Goal: Task Accomplishment & Management: Manage account settings

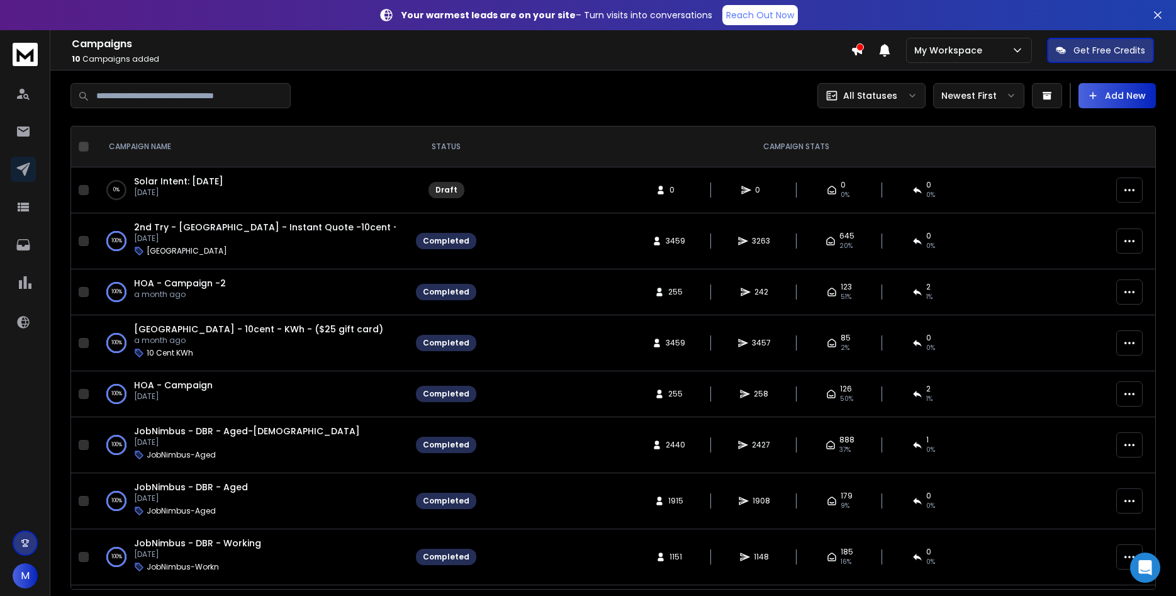
drag, startPoint x: 291, startPoint y: 225, endPoint x: 307, endPoint y: 227, distance: 15.8
click at [292, 224] on span "2nd Try - [GEOGRAPHIC_DATA] - Instant Quote -10cent - KWh" at bounding box center [277, 227] width 287 height 13
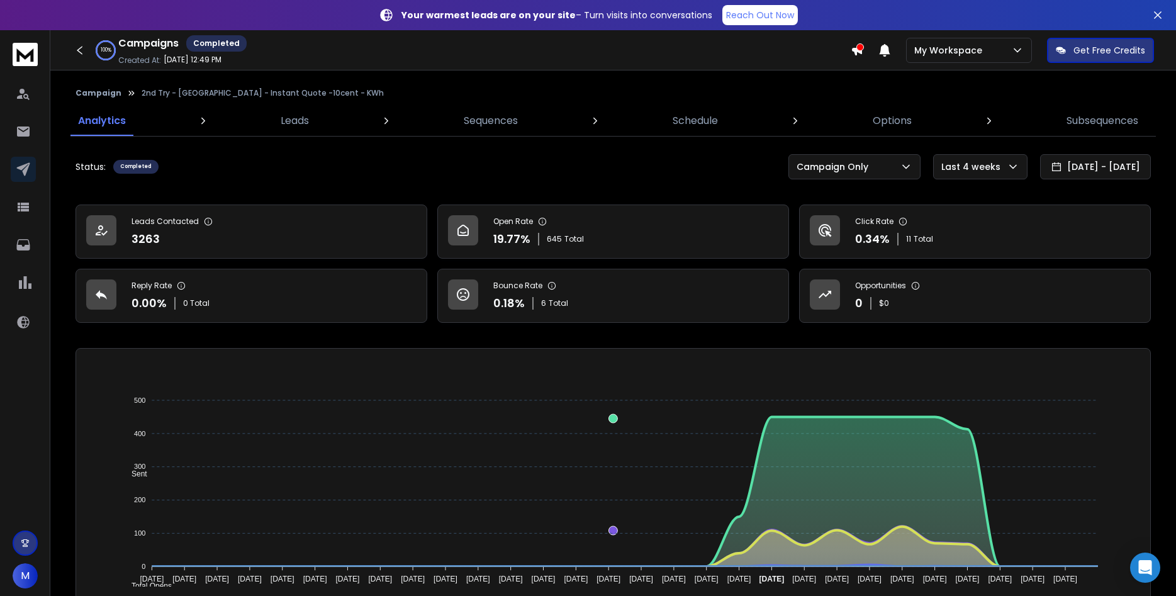
click at [522, 231] on p "19.77 %" at bounding box center [511, 239] width 37 height 18
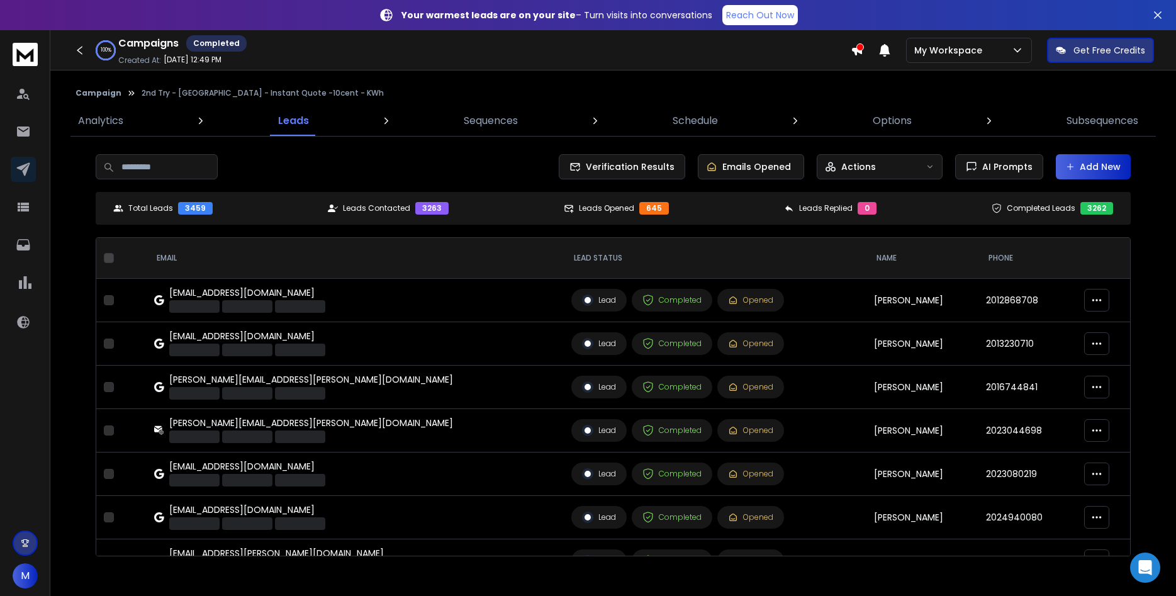
click at [482, 118] on p "Sequences" at bounding box center [491, 120] width 54 height 15
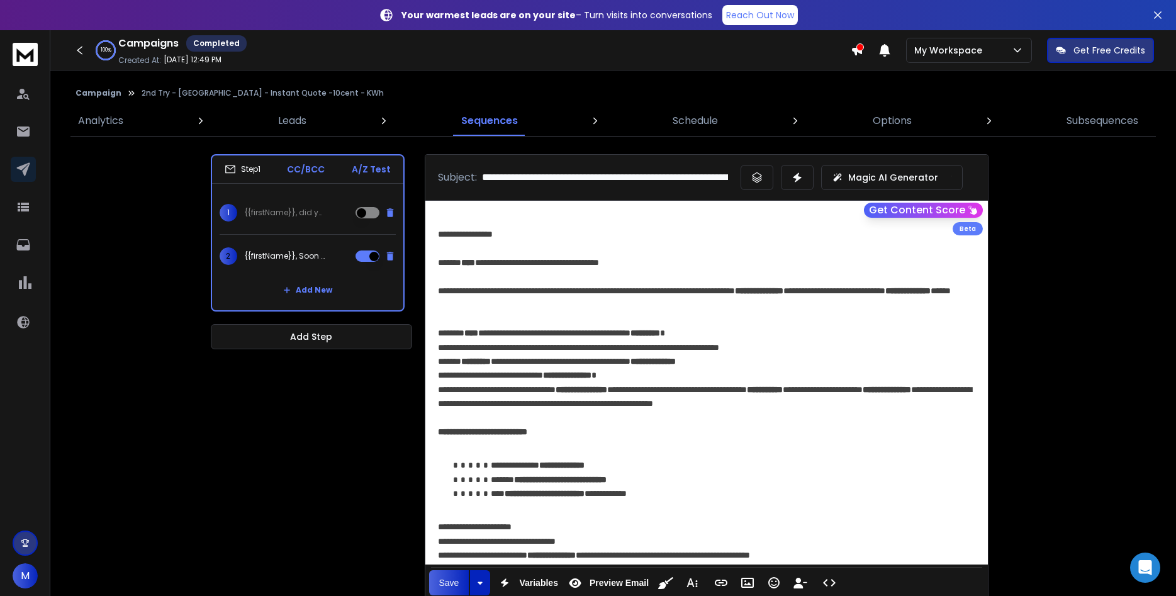
click at [568, 174] on input "**********" at bounding box center [605, 177] width 246 height 15
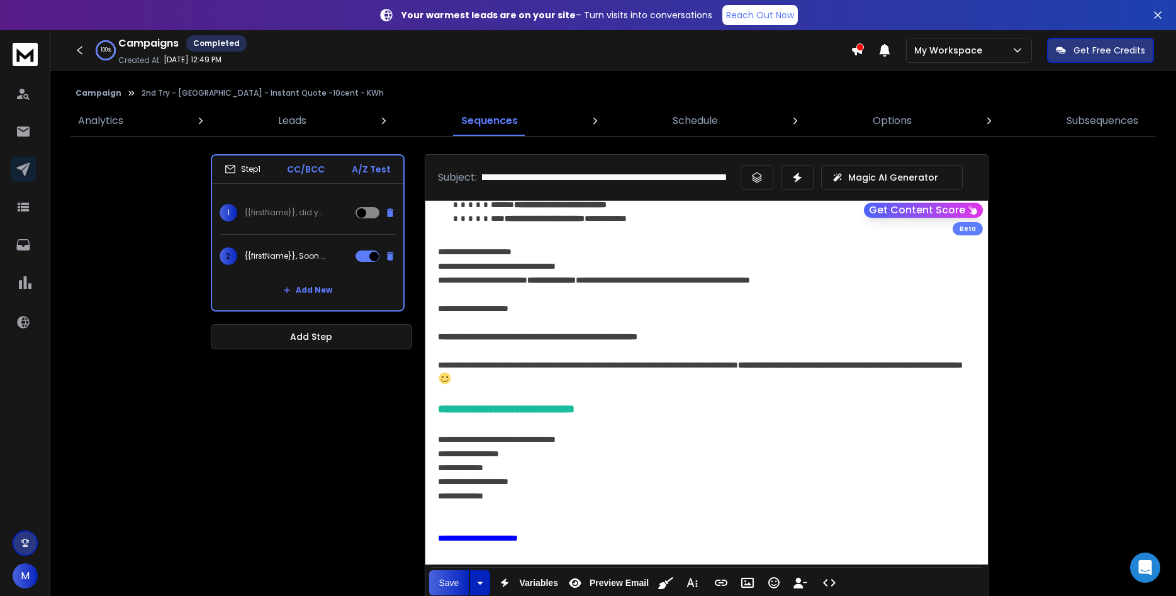
scroll to position [81, 0]
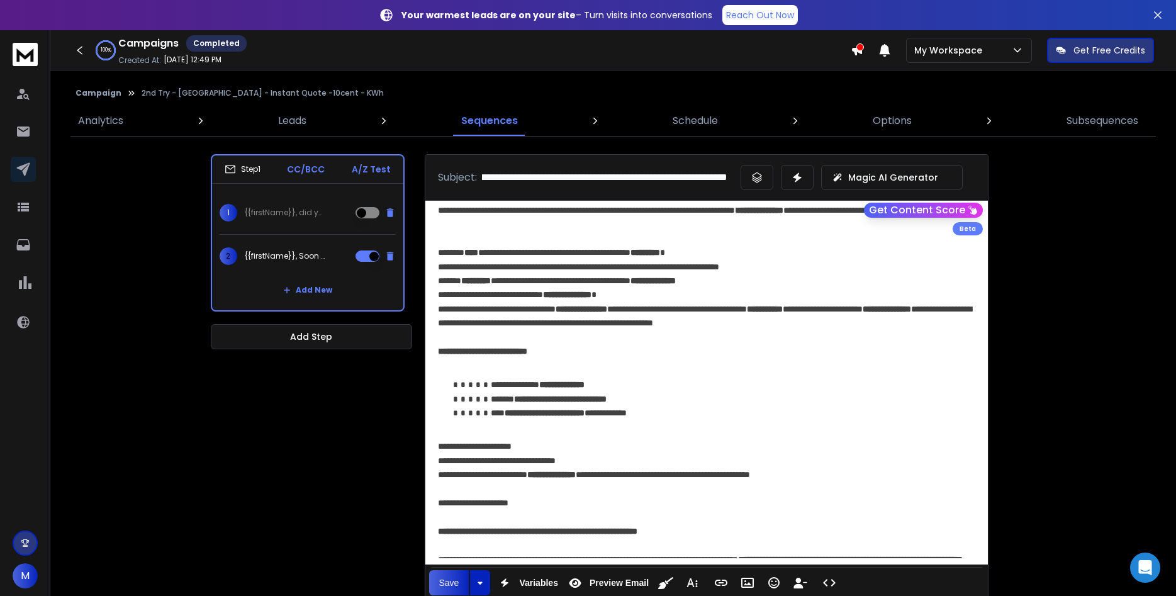
click at [101, 99] on div "Campaign 2nd Try - [GEOGRAPHIC_DATA] - Instant Quote -10cent - KWh" at bounding box center [613, 93] width 1086 height 20
click at [96, 94] on button "Campaign" at bounding box center [99, 93] width 46 height 10
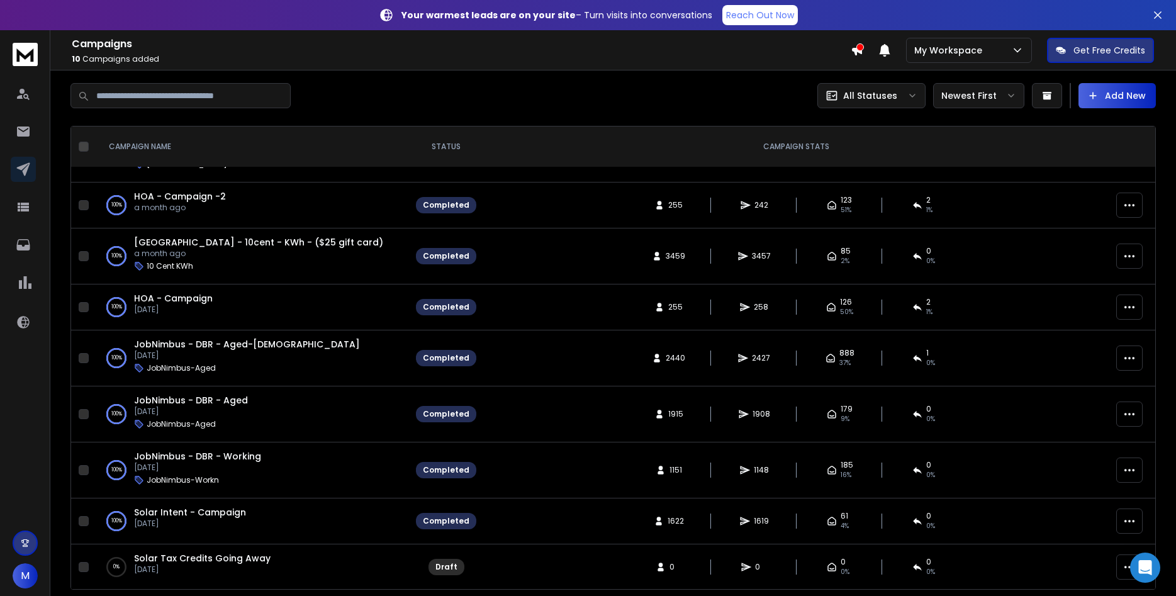
scroll to position [98, 0]
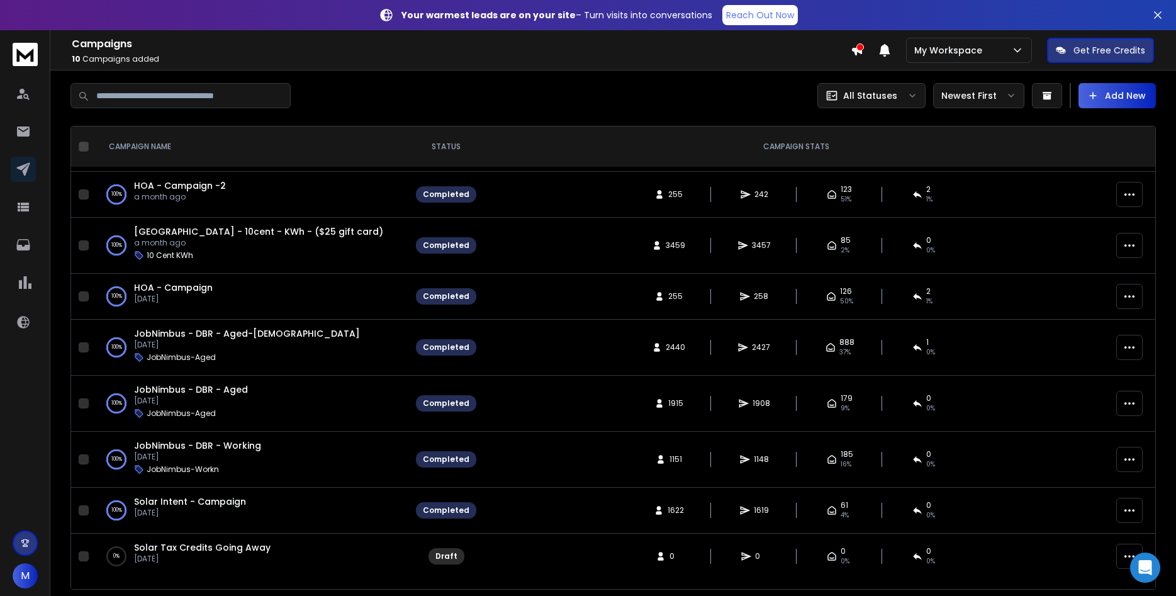
click at [191, 390] on span "JobNimbus - DBR - Aged" at bounding box center [191, 389] width 114 height 13
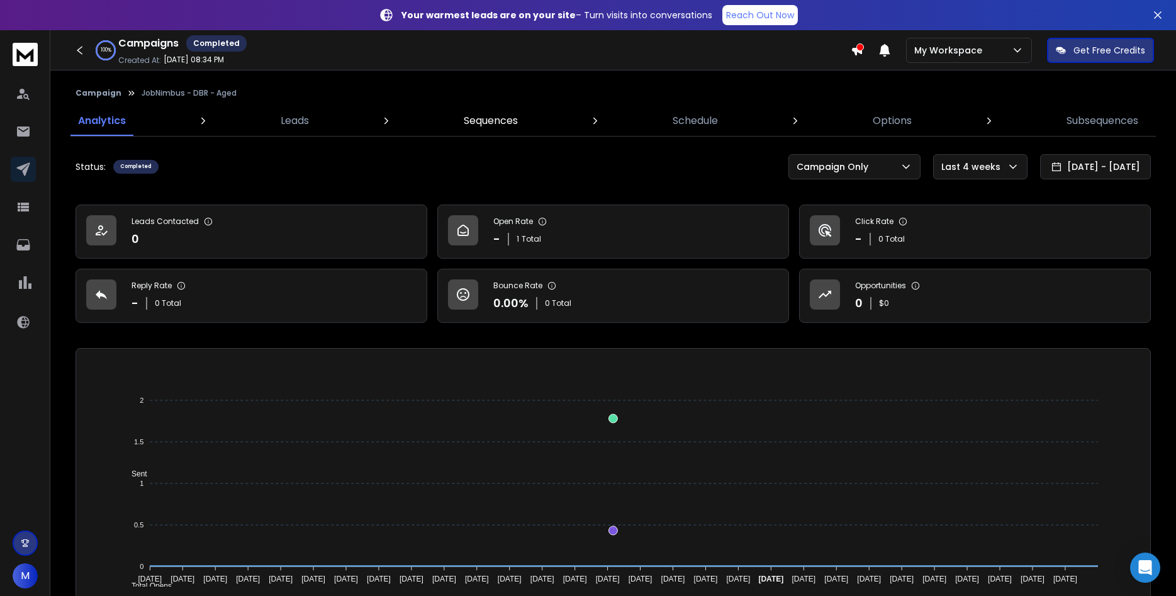
click at [475, 116] on p "Sequences" at bounding box center [491, 120] width 54 height 15
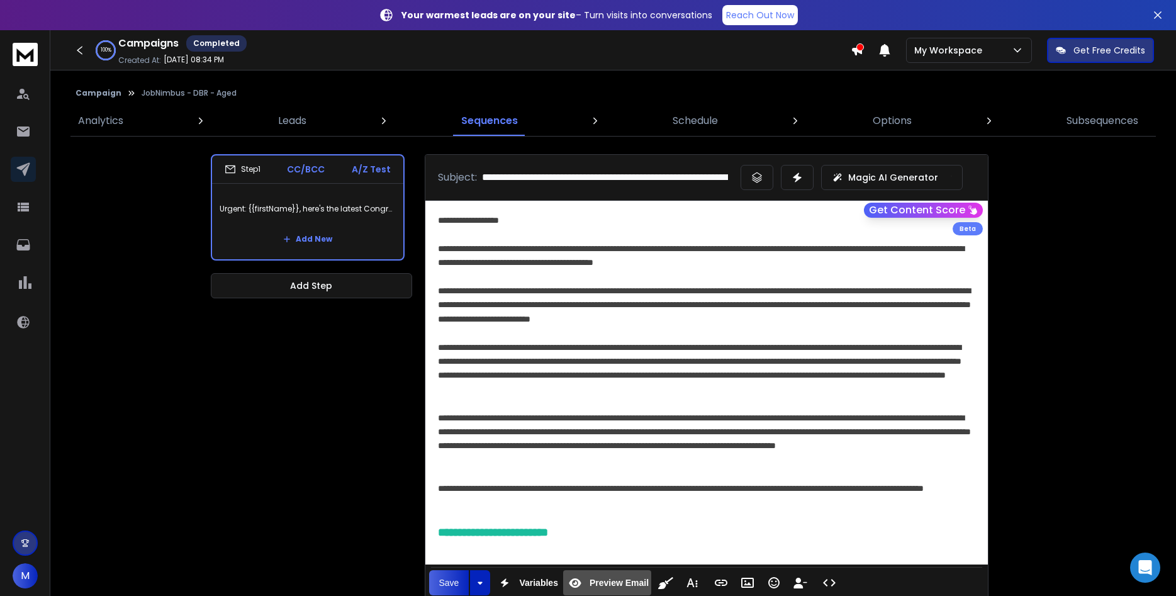
click at [606, 585] on span "Preview Email" at bounding box center [619, 583] width 64 height 11
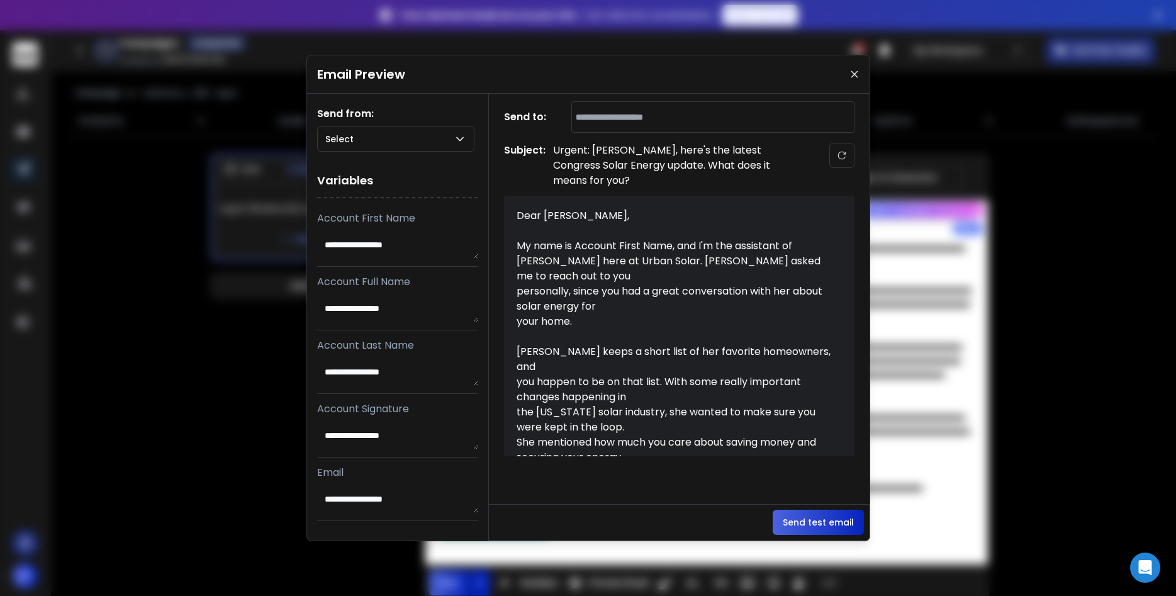
type textarea "**********"
type textarea "*******"
type textarea "****"
type textarea "**********"
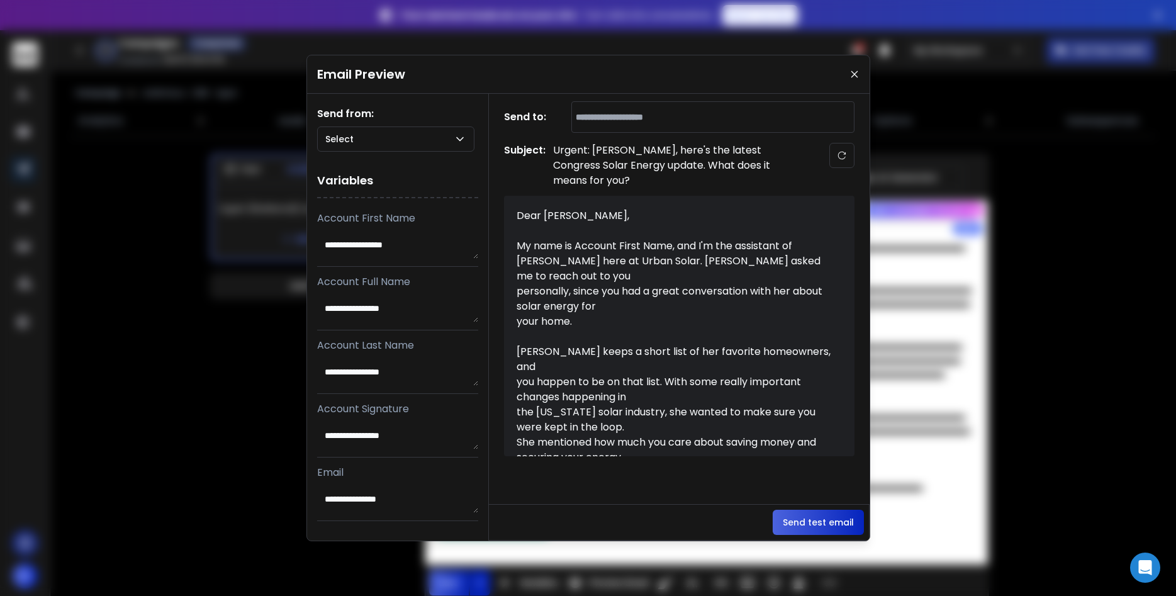
type textarea "********"
type textarea "****"
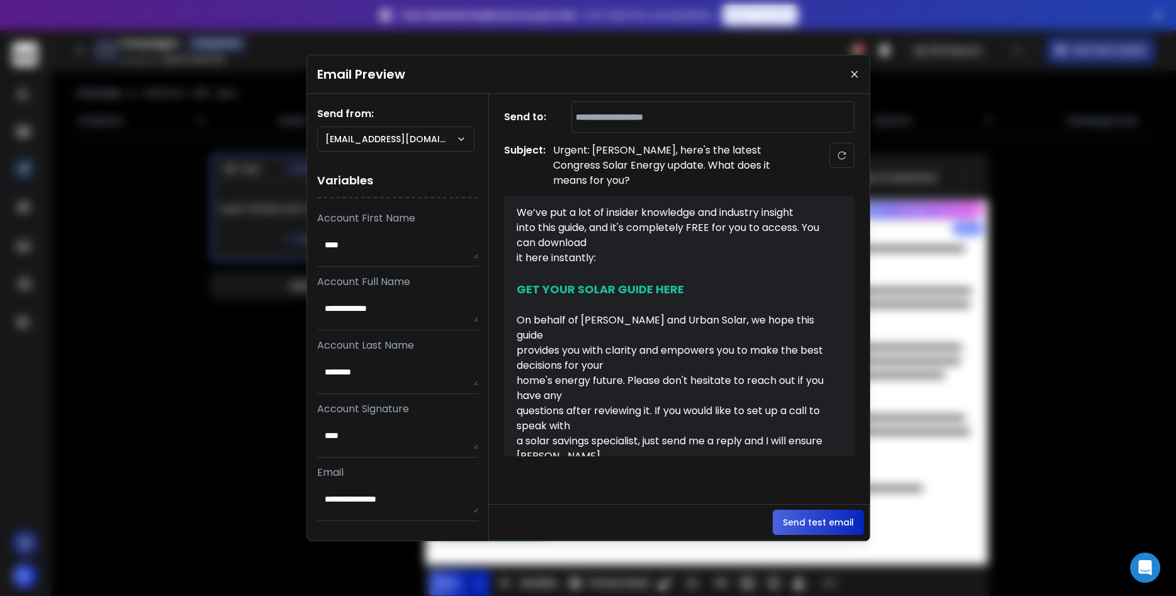
scroll to position [695, 0]
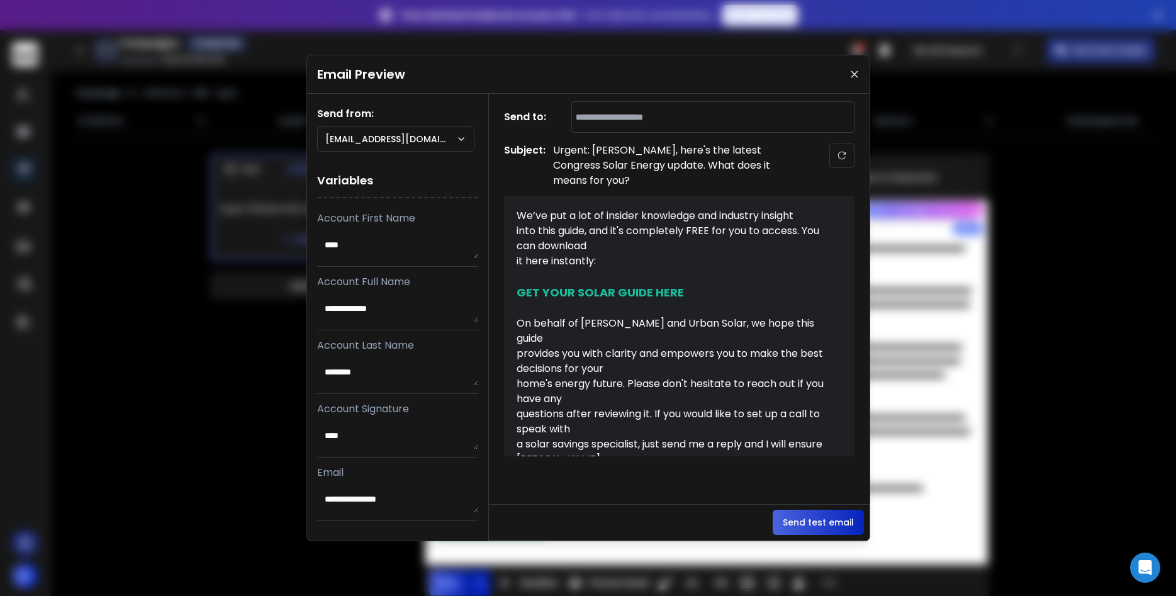
click at [583, 284] on span "GET YOUR SOLAR GUIDE HERE" at bounding box center [600, 292] width 167 height 16
click at [851, 74] on icon at bounding box center [855, 74] width 10 height 10
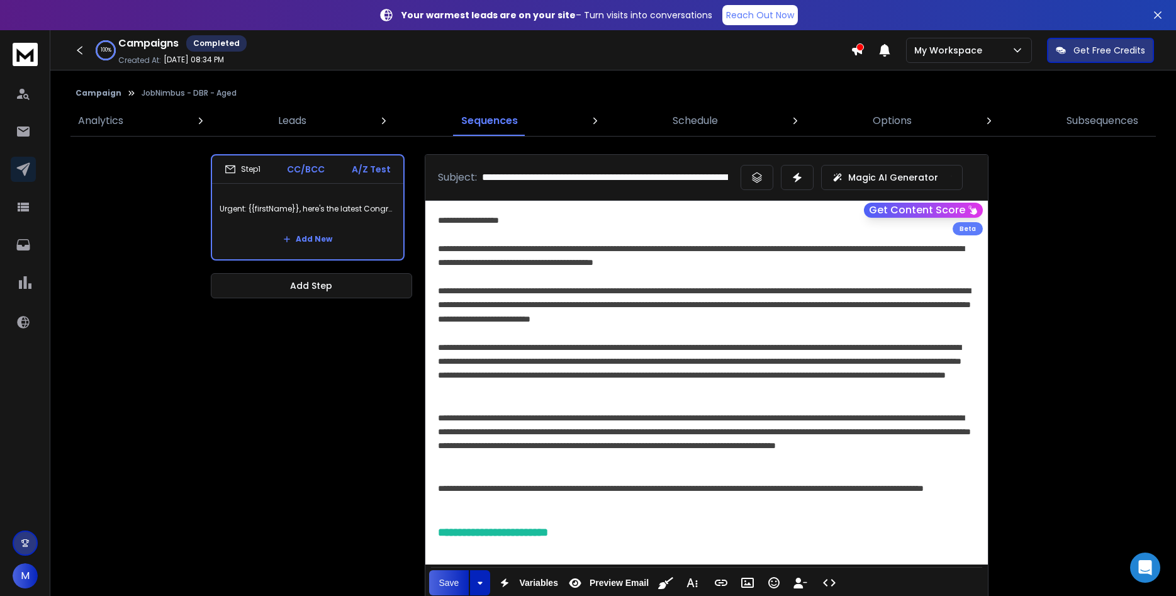
click at [103, 86] on div "Campaign JobNimbus - DBR - Aged" at bounding box center [613, 93] width 1086 height 20
click at [103, 89] on button "Campaign" at bounding box center [99, 93] width 46 height 10
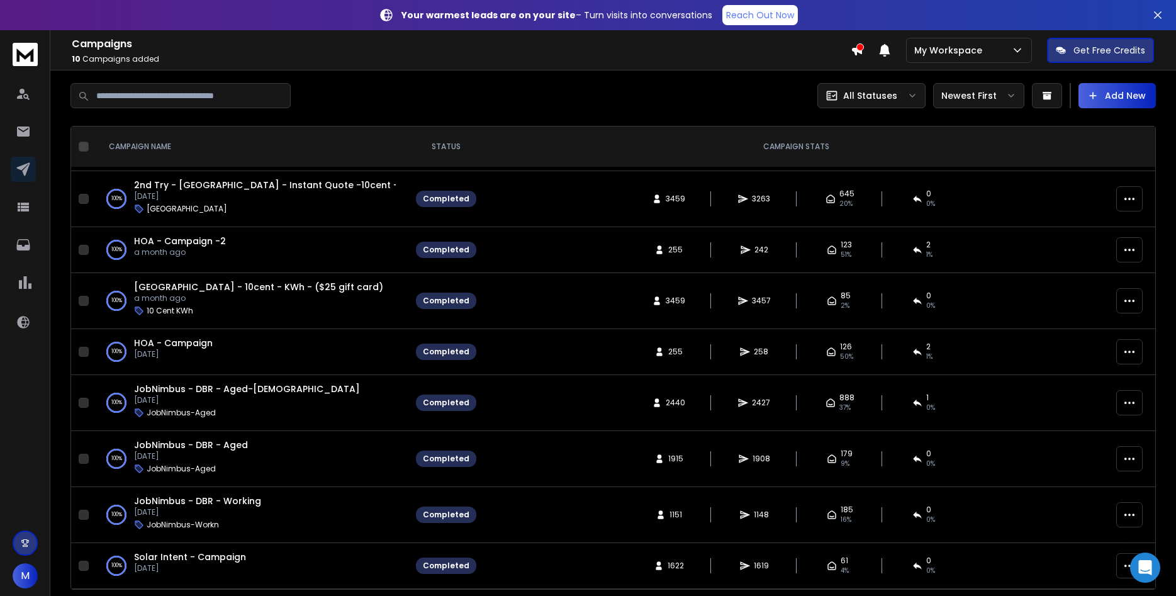
scroll to position [98, 0]
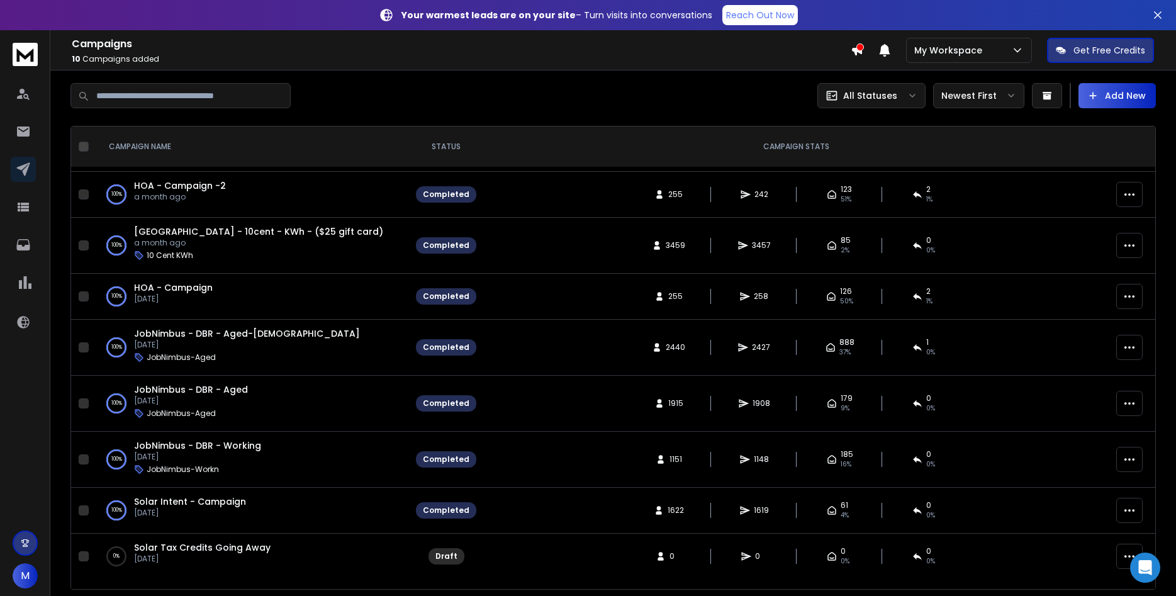
click at [191, 442] on span "JobNimbus - DBR - Working" at bounding box center [197, 445] width 127 height 13
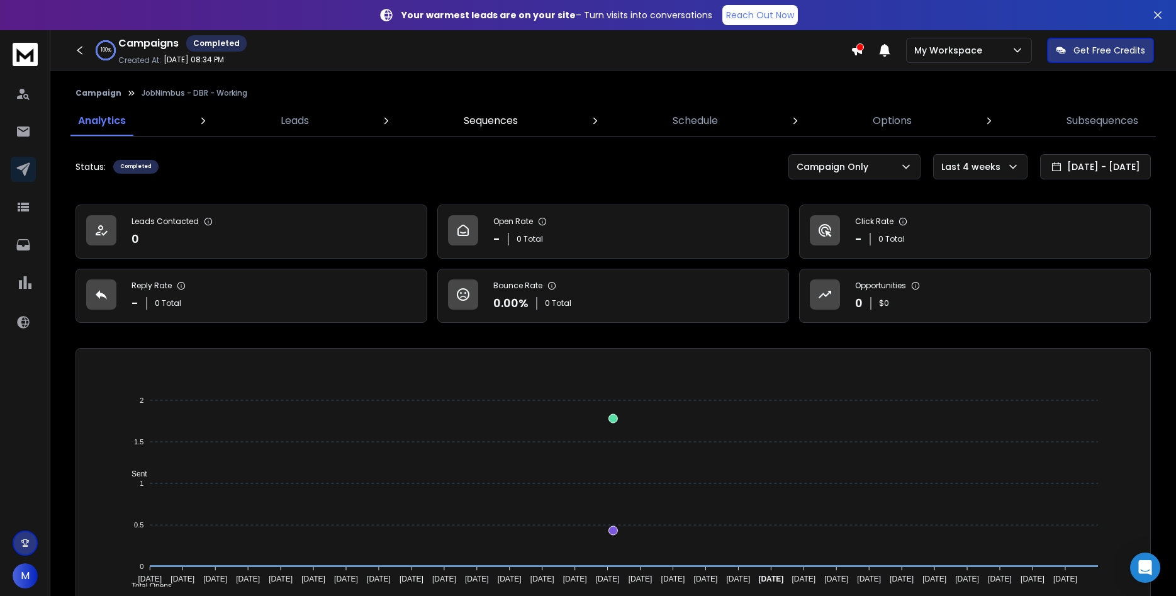
click at [478, 118] on p "Sequences" at bounding box center [491, 120] width 54 height 15
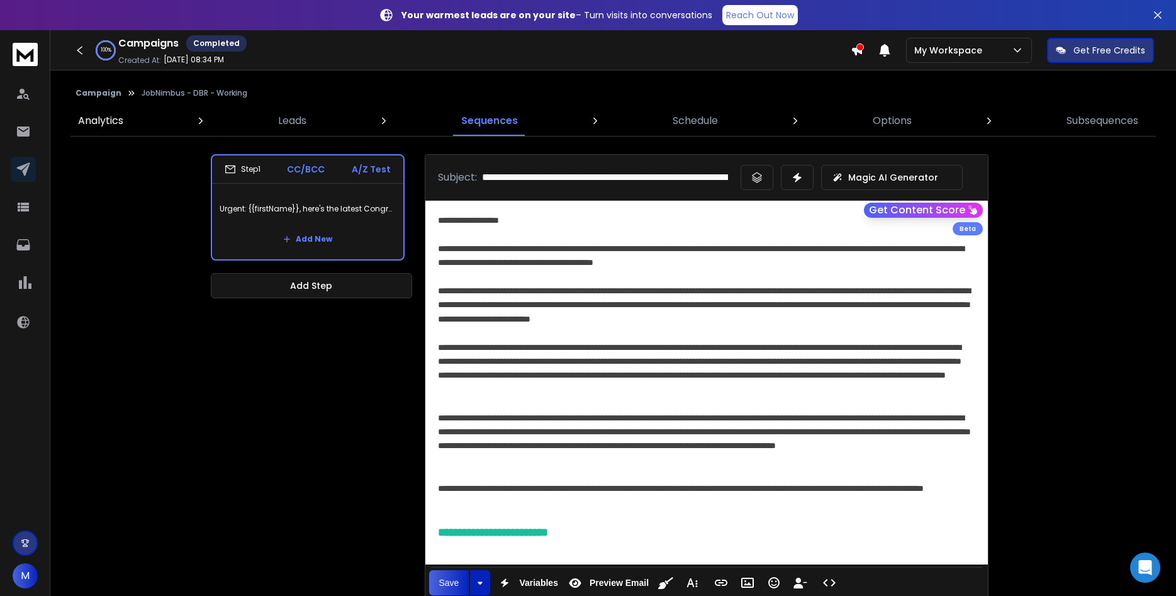
click at [107, 115] on p "Analytics" at bounding box center [100, 120] width 45 height 15
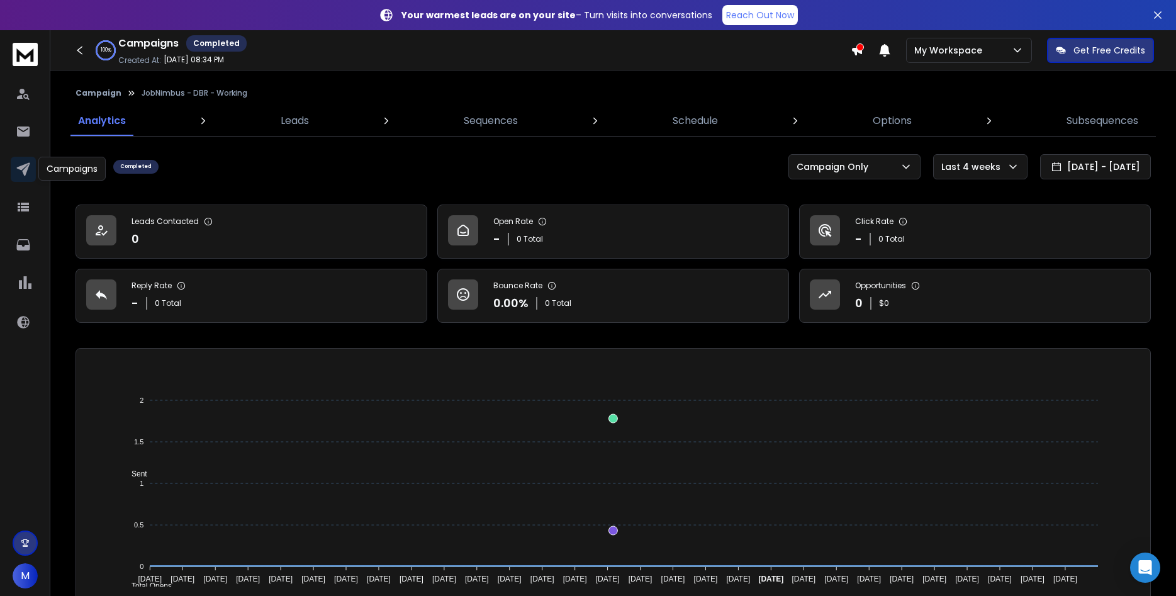
click at [20, 166] on icon at bounding box center [23, 169] width 15 height 15
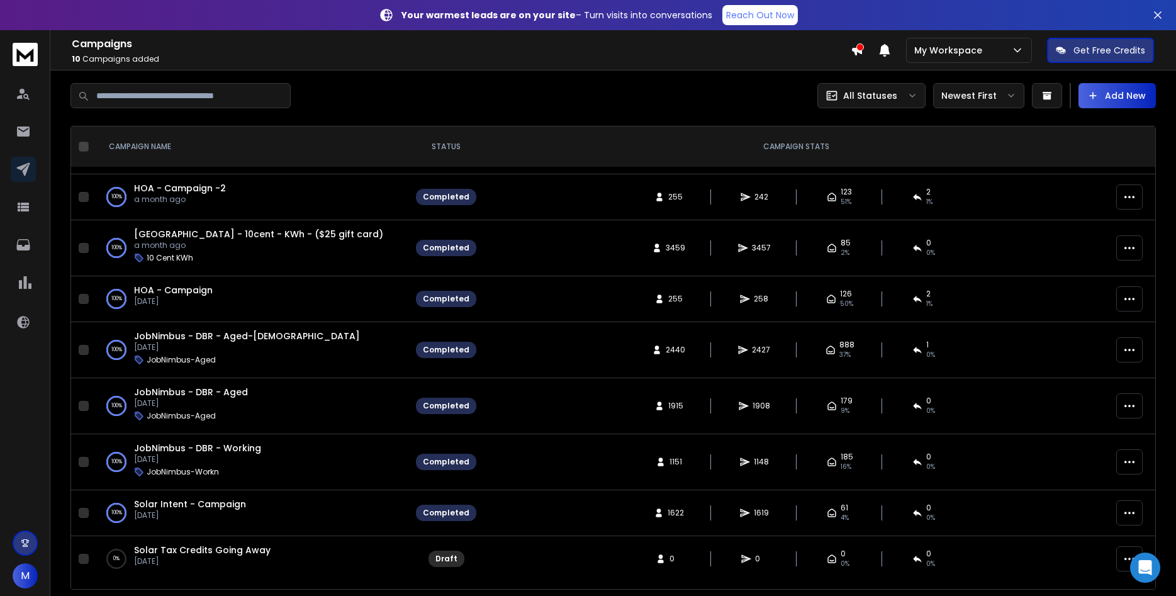
scroll to position [98, 0]
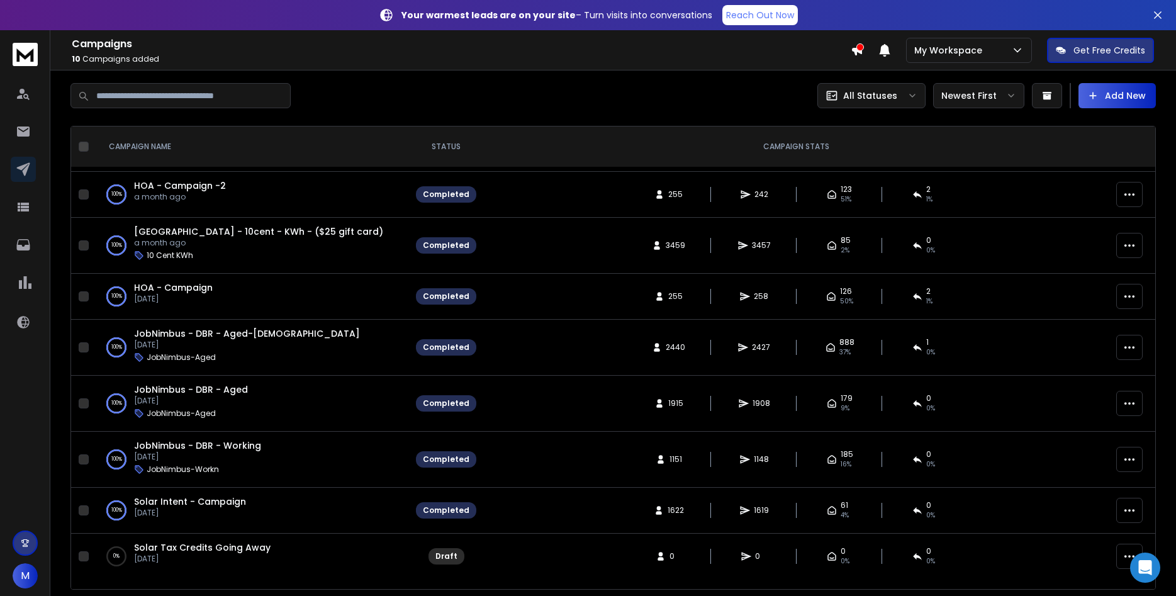
click at [241, 505] on span "Solar Intent - Campaign" at bounding box center [190, 501] width 112 height 13
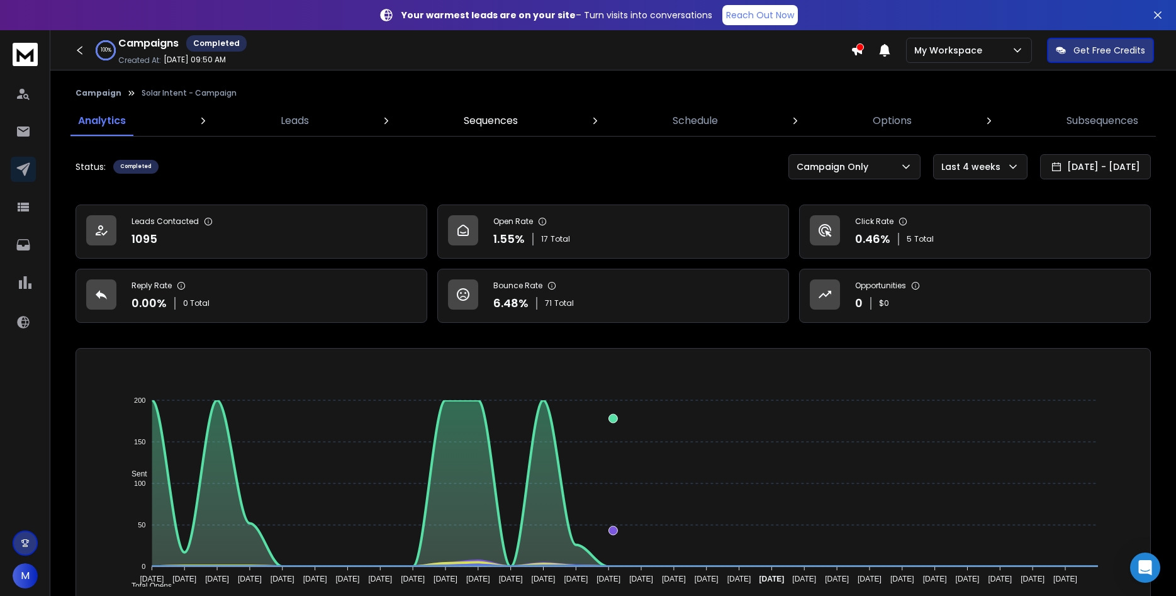
click at [476, 120] on p "Sequences" at bounding box center [491, 120] width 54 height 15
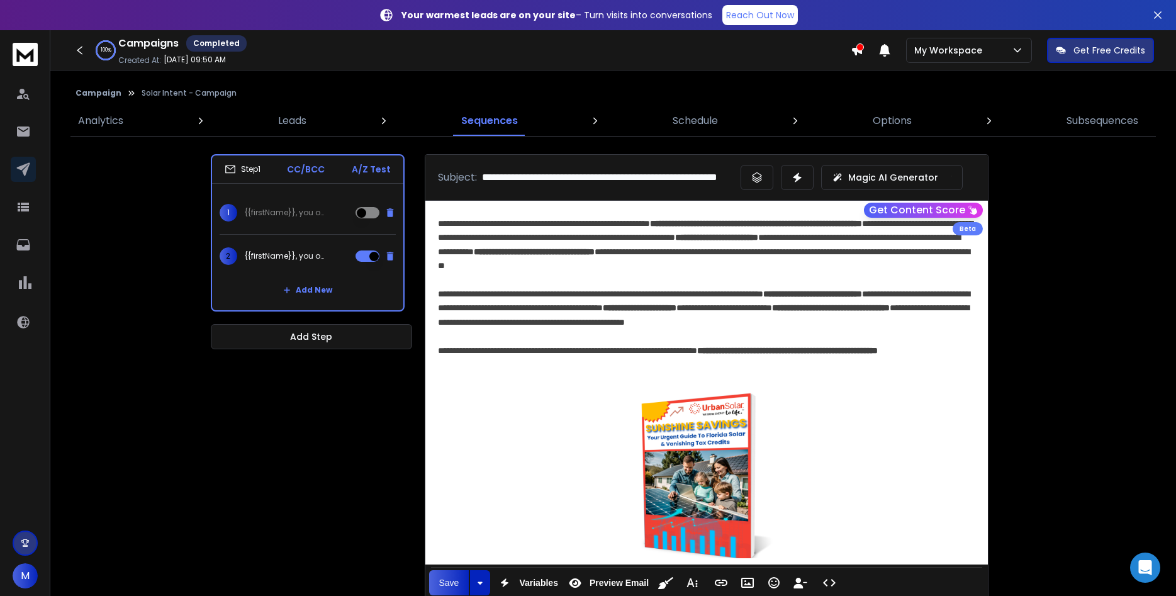
scroll to position [121, 0]
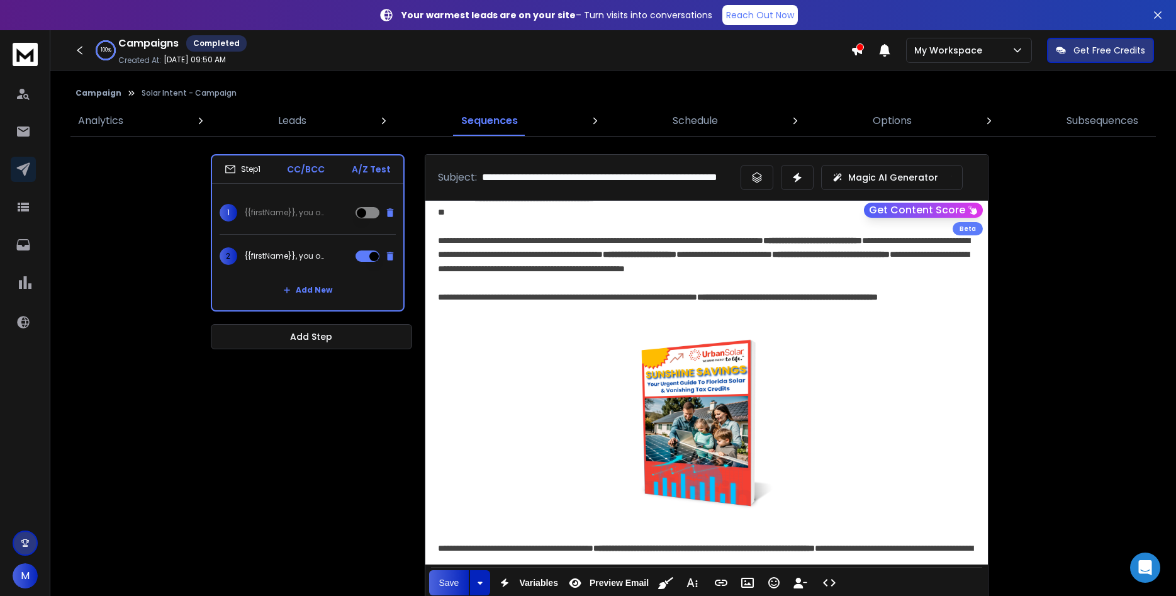
click at [553, 444] on link at bounding box center [706, 422] width 537 height 174
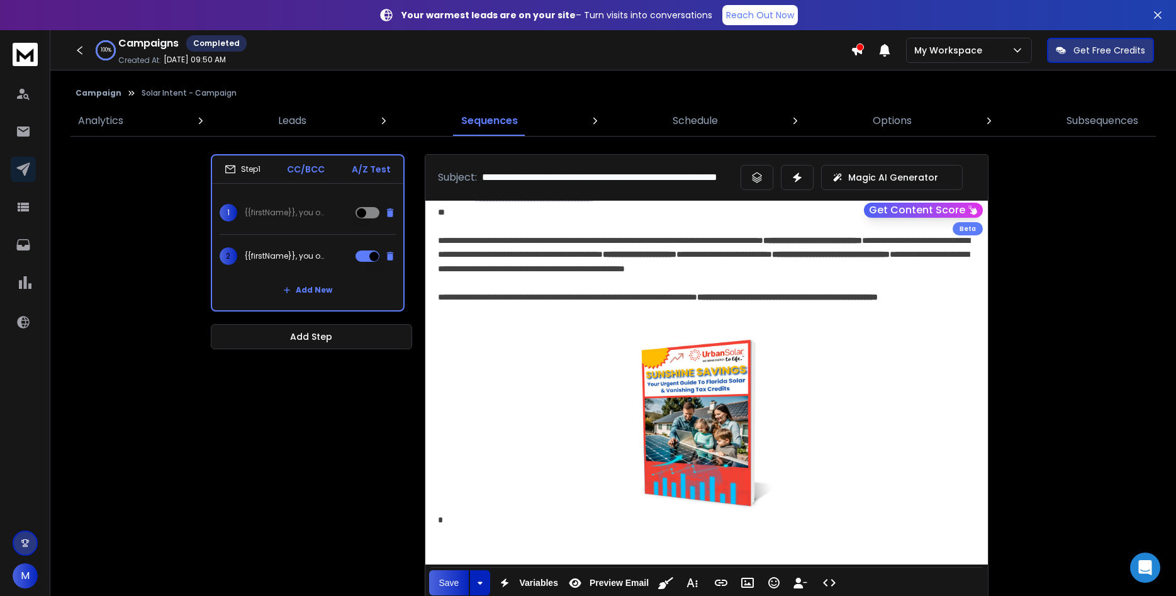
click at [663, 432] on img at bounding box center [706, 422] width 189 height 174
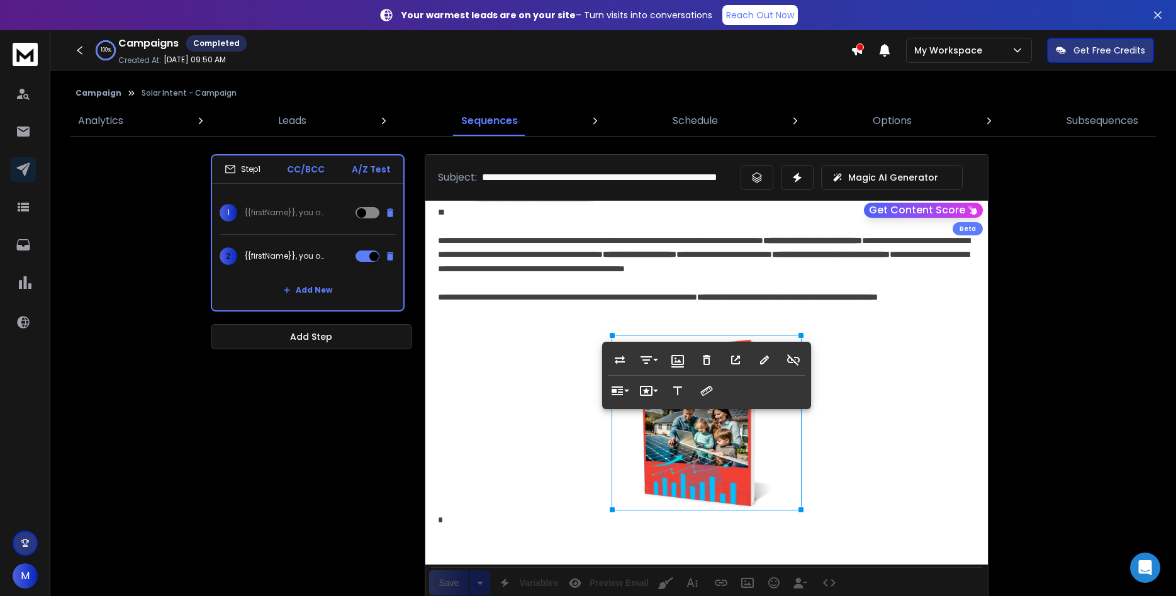
click at [885, 442] on link at bounding box center [706, 422] width 537 height 174
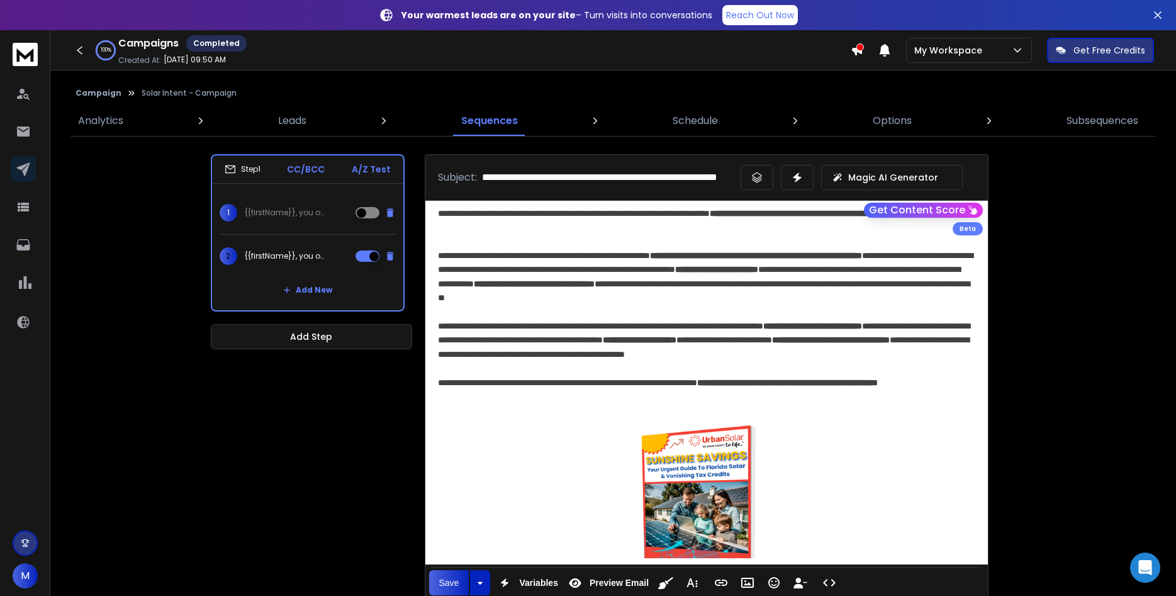
scroll to position [0, 0]
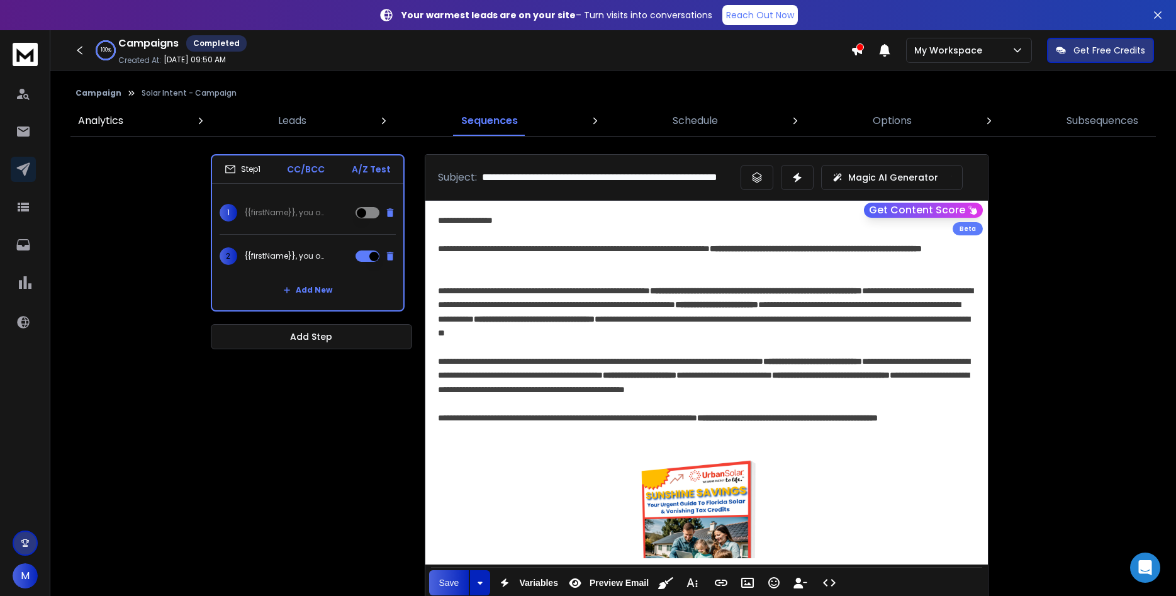
click at [108, 123] on p "Analytics" at bounding box center [100, 120] width 45 height 15
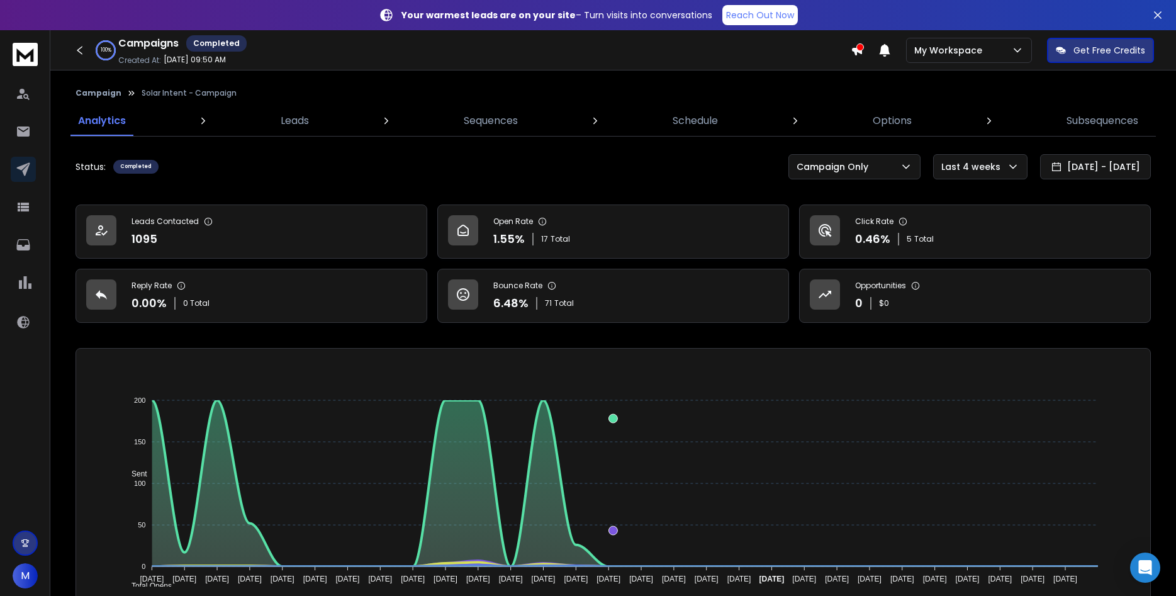
click at [92, 94] on button "Campaign" at bounding box center [99, 93] width 46 height 10
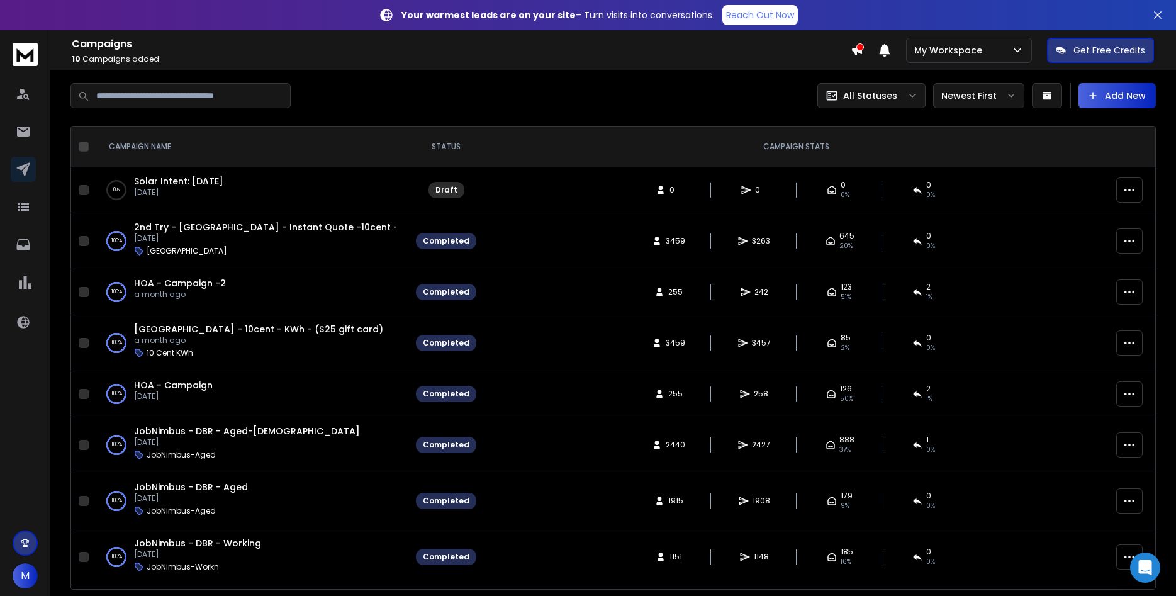
click at [232, 230] on span "2nd Try - [GEOGRAPHIC_DATA] - Instant Quote -10cent - KWh" at bounding box center [277, 227] width 287 height 13
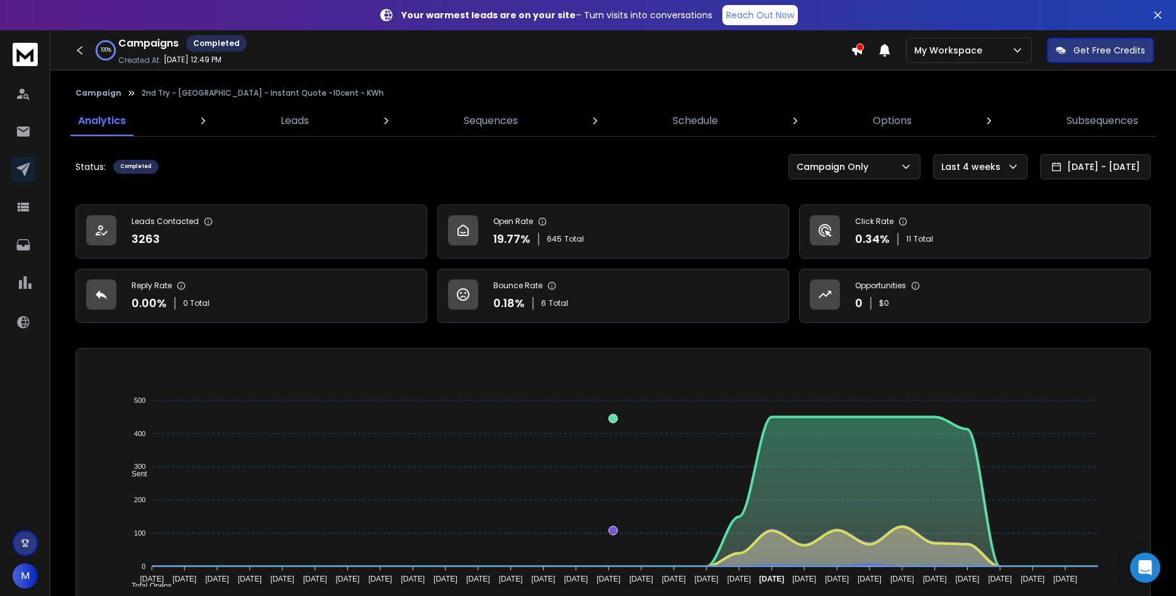
drag, startPoint x: 485, startPoint y: 121, endPoint x: 522, endPoint y: 138, distance: 40.6
click at [486, 121] on p "Sequences" at bounding box center [491, 120] width 54 height 15
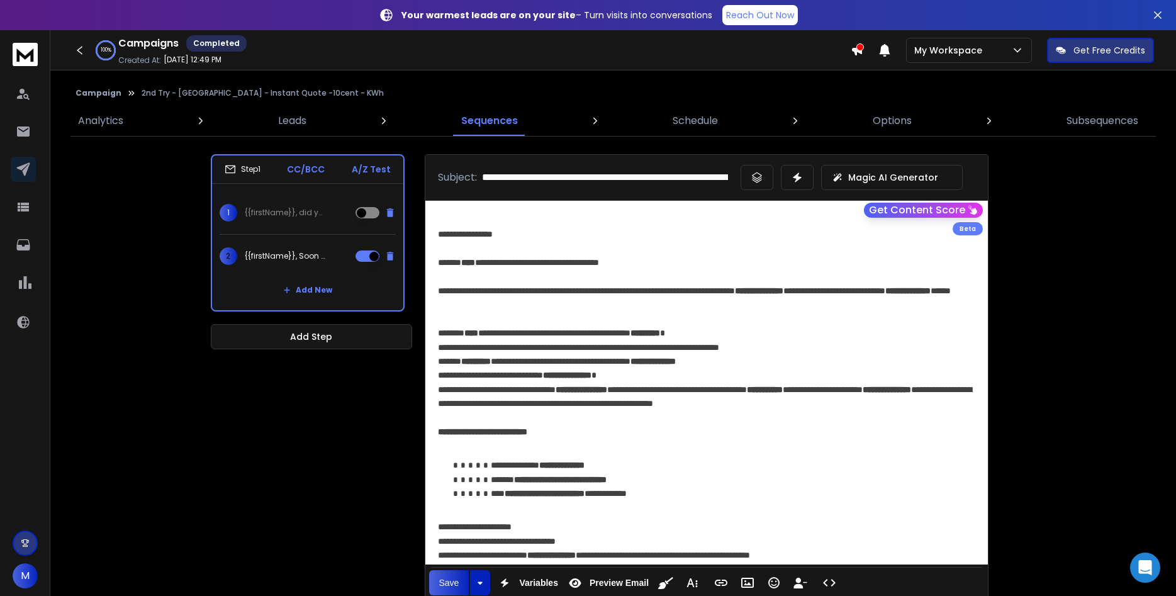
click at [685, 179] on input "**********" at bounding box center [605, 177] width 246 height 15
click at [315, 210] on p "{{firstName}}, did you overpay for your power? Here’s how to tell..." at bounding box center [285, 213] width 81 height 10
click at [318, 211] on p "{{firstName}}, did you overpay for your power? Here’s how to tell..." at bounding box center [285, 213] width 81 height 10
click at [311, 250] on div "2 {{firstName}}, Soon Solar will cost up to 30% more! Open now and take a look …" at bounding box center [273, 256] width 106 height 18
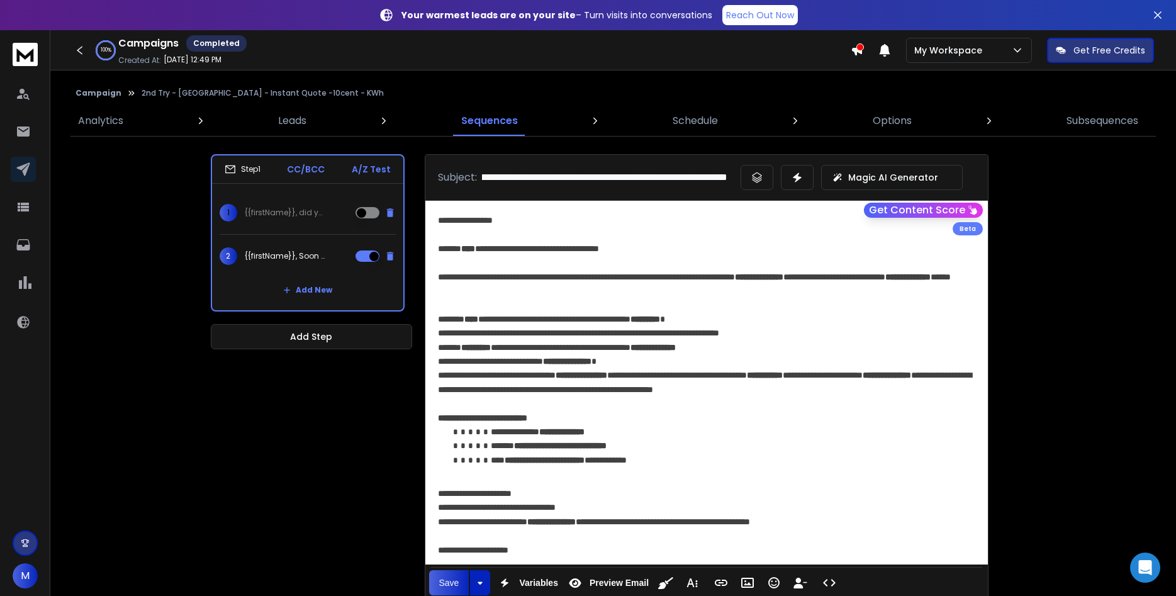
scroll to position [0, 226]
click at [320, 213] on p "{{firstName}}, did you overpay for your power? Here’s how to tell..." at bounding box center [285, 213] width 81 height 10
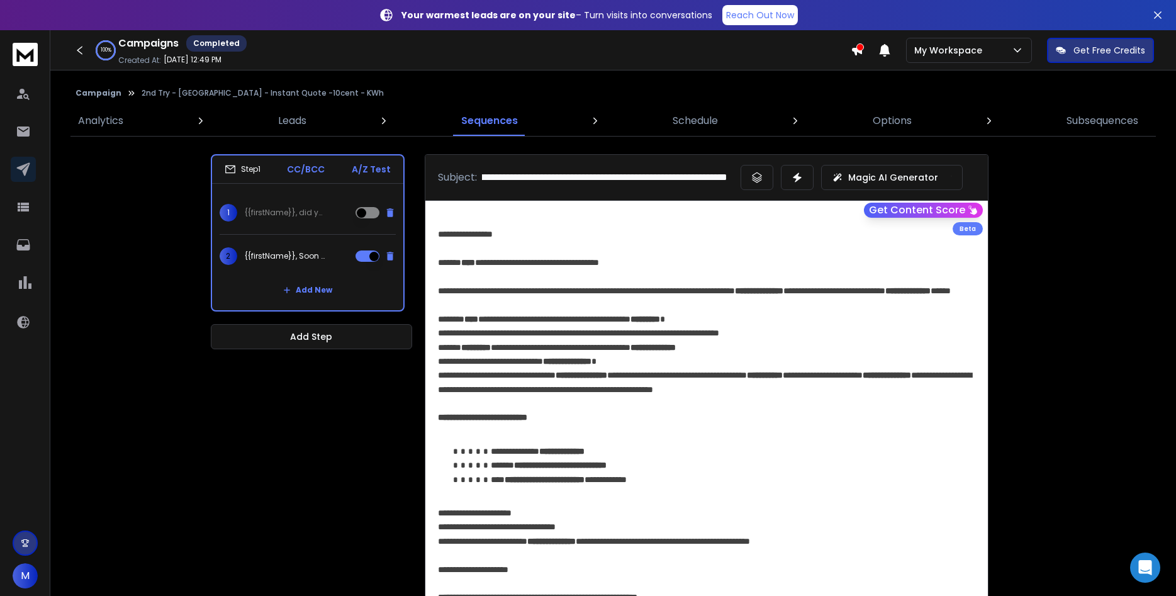
scroll to position [0, 82]
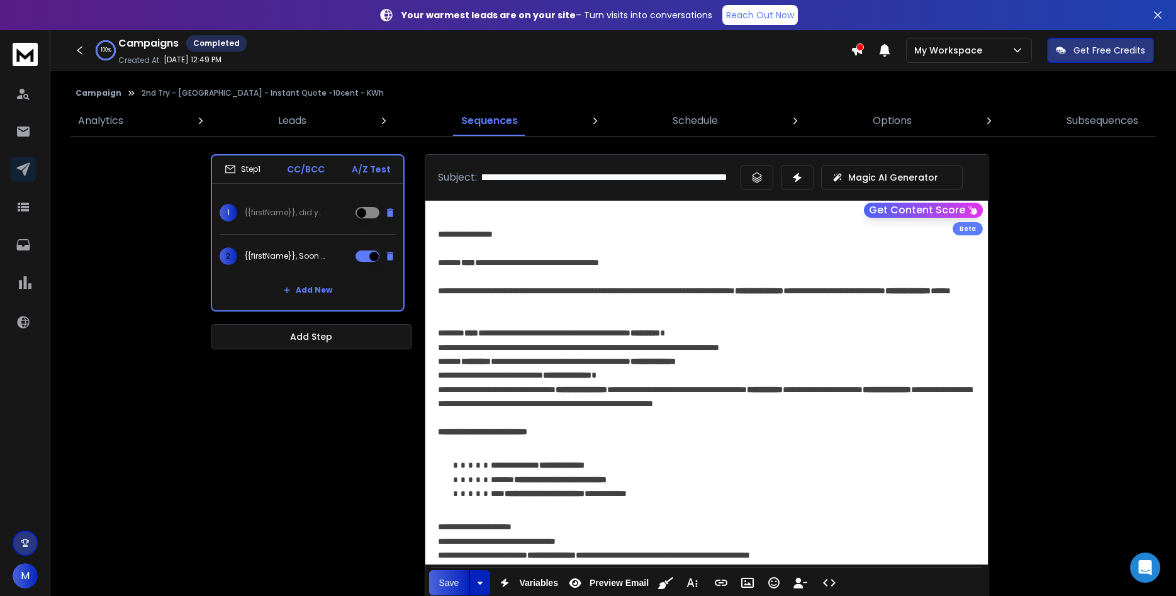
click at [313, 252] on p "{{firstName}}, Soon Solar will cost up to 30% more! Open now and take a look at…" at bounding box center [285, 256] width 81 height 10
type input "**********"
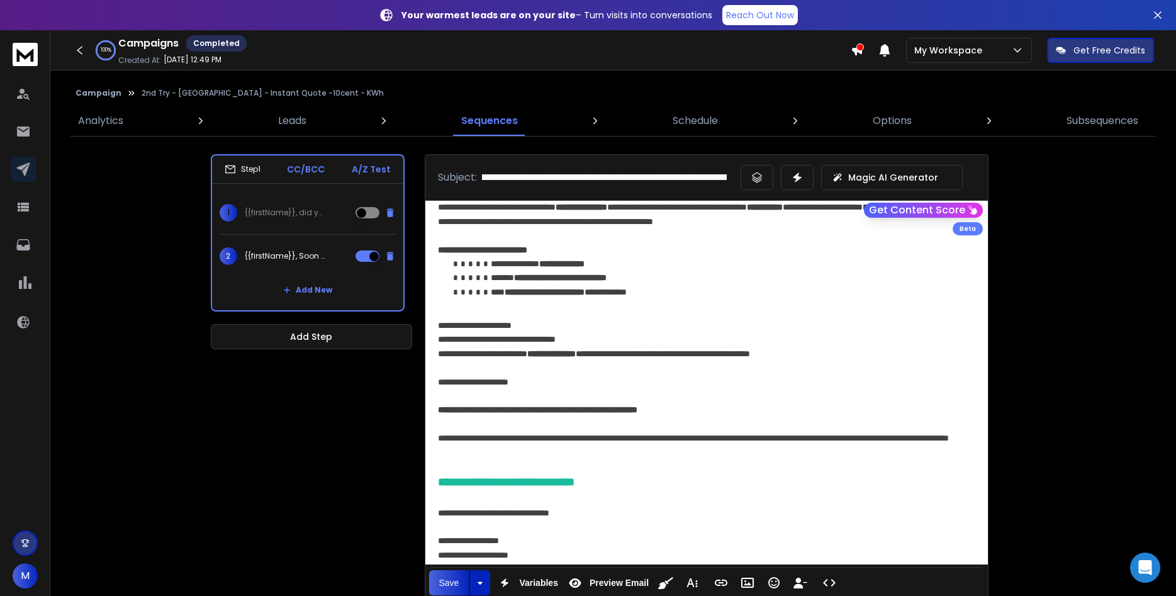
scroll to position [108, 0]
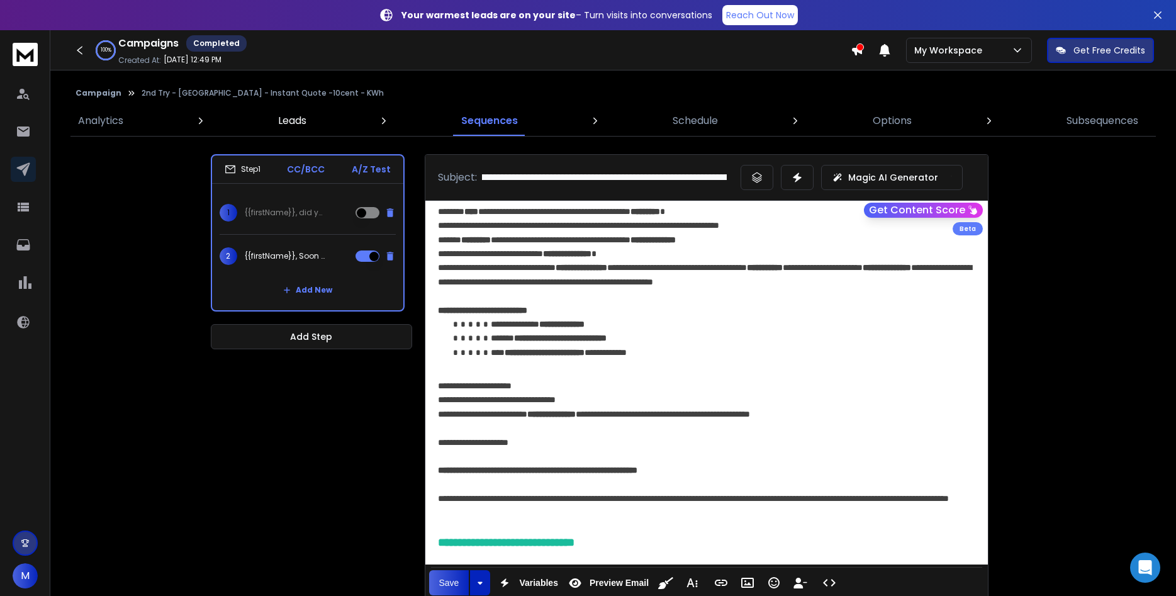
click at [301, 120] on p "Leads" at bounding box center [292, 120] width 28 height 15
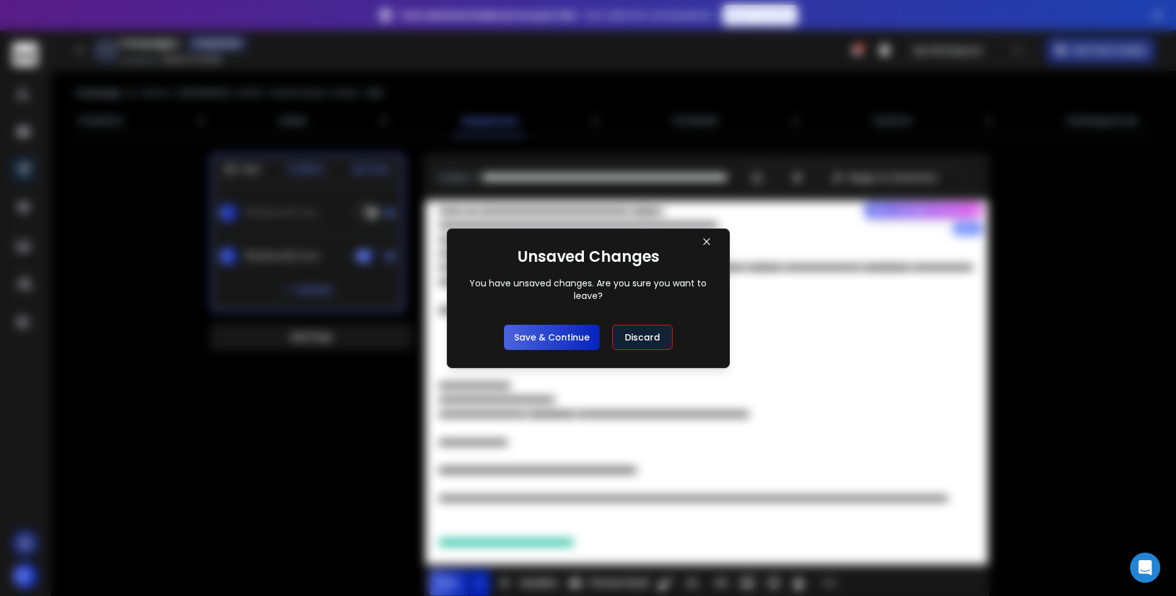
click at [648, 337] on button "Discard" at bounding box center [642, 337] width 60 height 25
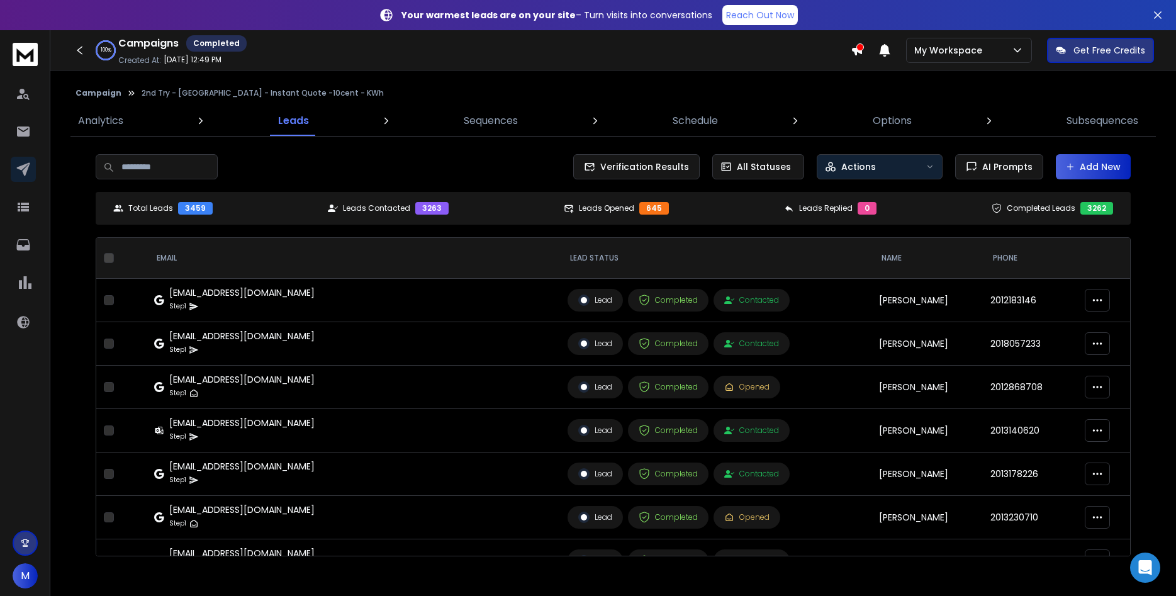
click at [928, 173] on button "Actions" at bounding box center [880, 166] width 126 height 25
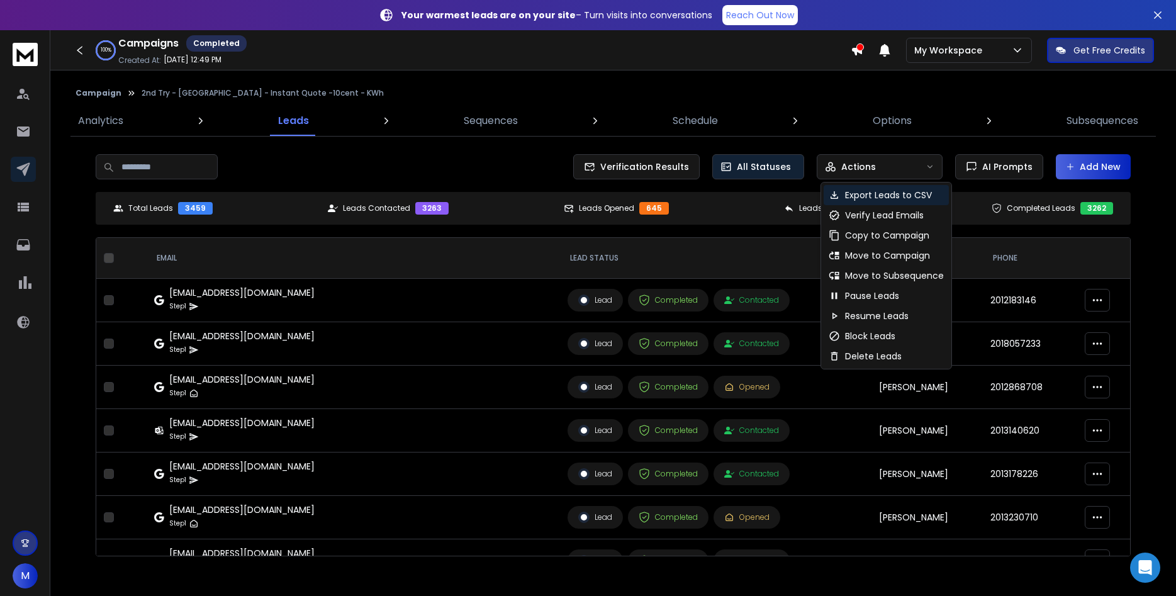
click at [778, 156] on button "All Statuses" at bounding box center [758, 166] width 92 height 25
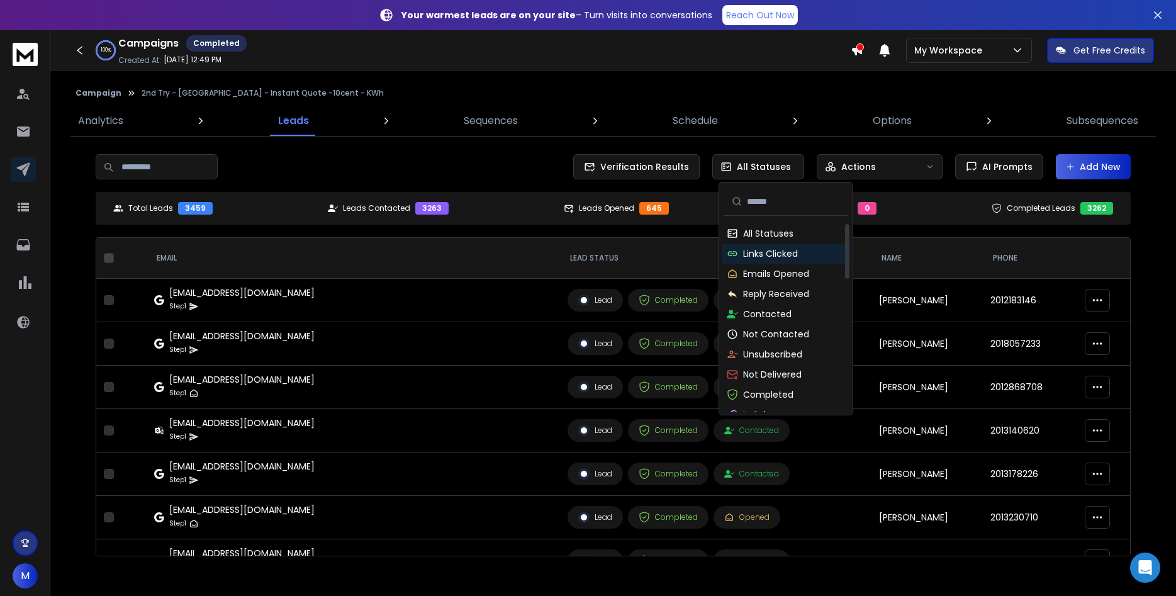
click at [772, 254] on p "Links Clicked" at bounding box center [770, 253] width 55 height 13
